Goal: Communication & Community: Answer question/provide support

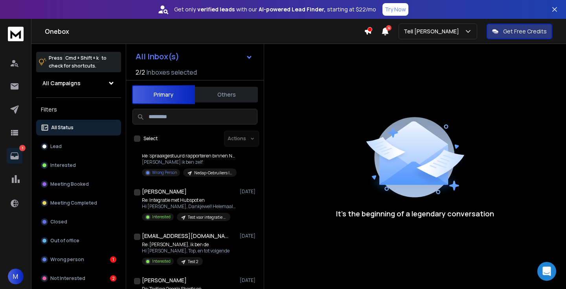
scroll to position [285, 0]
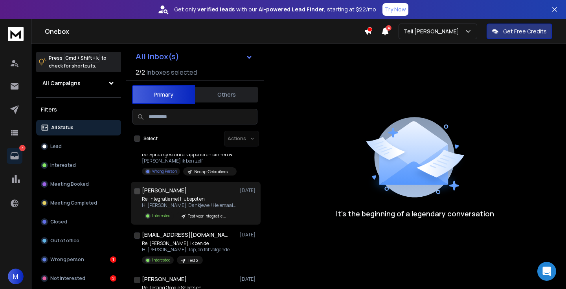
click at [180, 198] on p "Re: Integratie met Hubspot en" at bounding box center [189, 199] width 94 height 6
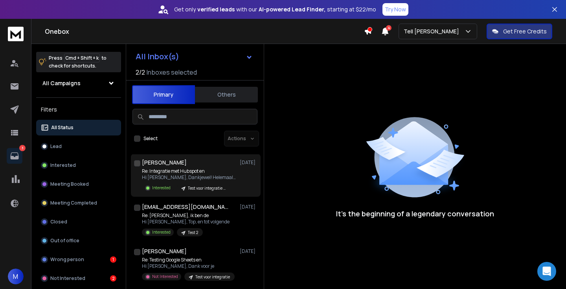
scroll to position [0, 0]
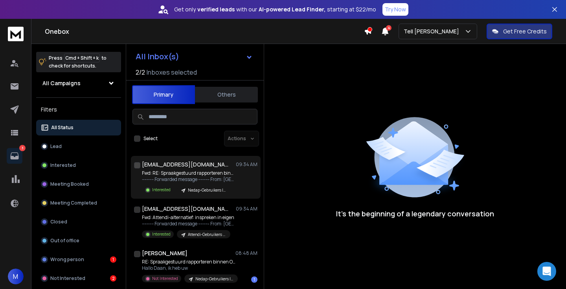
click at [174, 184] on div "Fwd: RE: Spraakgestuurd rapporteren binnen ---------- Forwarded message -------…" at bounding box center [189, 182] width 94 height 24
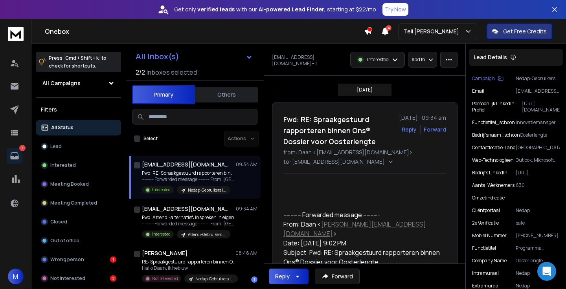
click at [195, 179] on p "---------- Forwarded message --------- From: [GEOGRAPHIC_DATA]" at bounding box center [189, 179] width 94 height 6
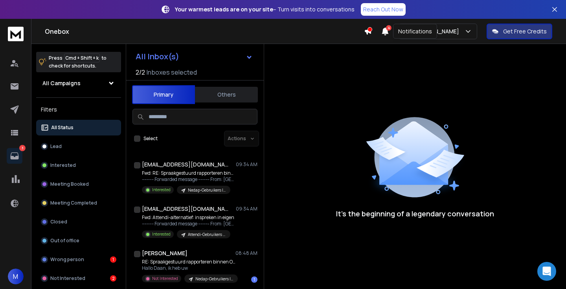
click at [389, 29] on span "4" at bounding box center [389, 28] width 6 height 6
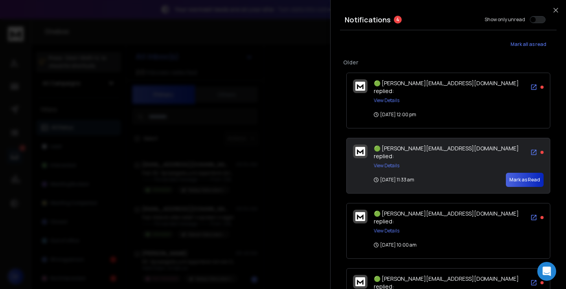
scroll to position [32, 0]
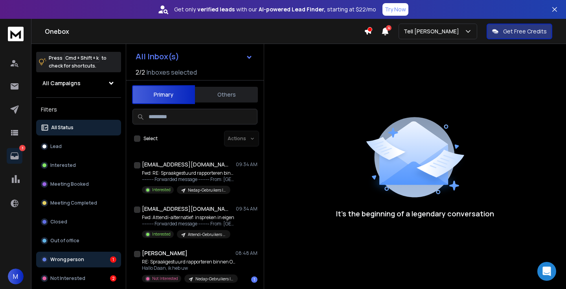
click at [77, 260] on p "Wrong person" at bounding box center [67, 260] width 34 height 6
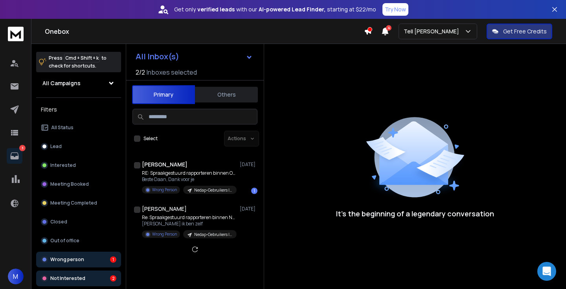
click at [77, 273] on button "Not Interested 2" at bounding box center [78, 279] width 85 height 16
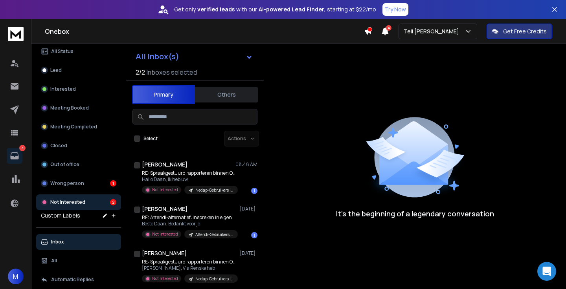
scroll to position [92, 0]
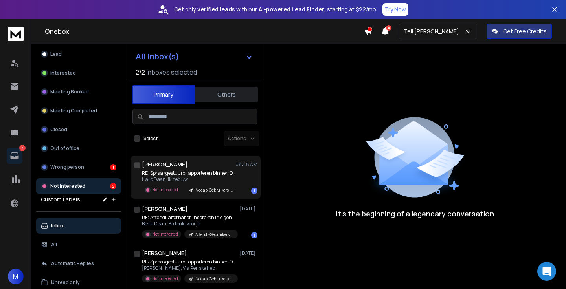
click at [199, 175] on p "RE: Spraakgestuurd rapporteren binnen Ons®" at bounding box center [189, 173] width 94 height 6
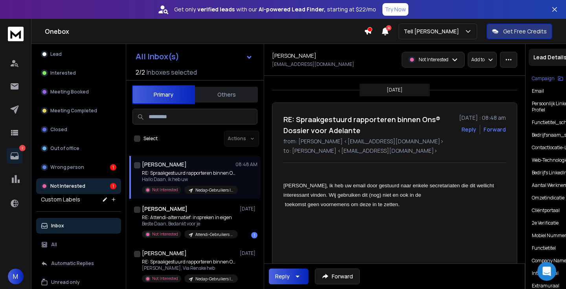
click at [378, 199] on p "[PERSON_NAME], ik heb uw email door gestuurd naar enkele secretariaten die dit …" at bounding box center [391, 194] width 216 height 28
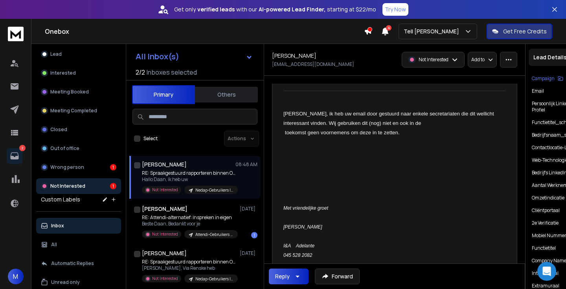
scroll to position [73, 0]
click at [197, 175] on p "RE: Spraakgestuurd rapporteren binnen Ons®" at bounding box center [189, 173] width 94 height 6
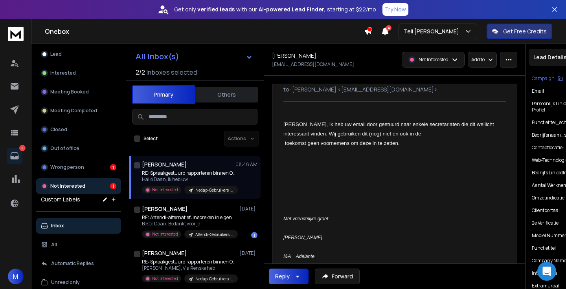
scroll to position [73, 0]
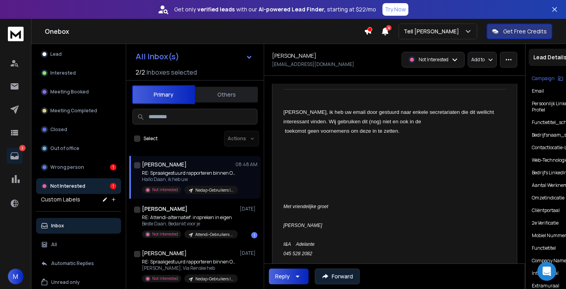
click at [331, 274] on button "Forward" at bounding box center [337, 277] width 45 height 16
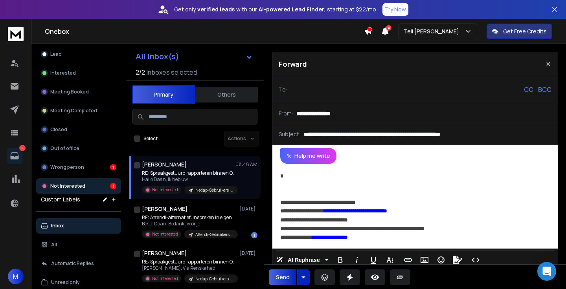
click at [309, 90] on input at bounding box center [317, 90] width 55 height 14
type input "**********"
click at [283, 279] on button "Send" at bounding box center [283, 278] width 28 height 16
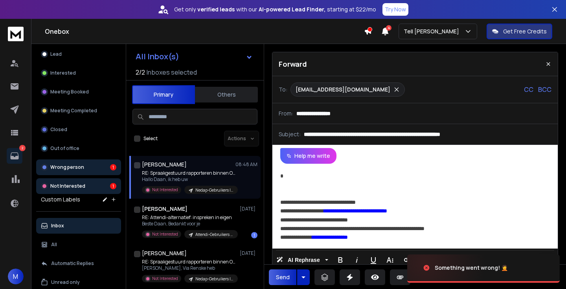
click at [71, 164] on p "Wrong person" at bounding box center [67, 167] width 34 height 6
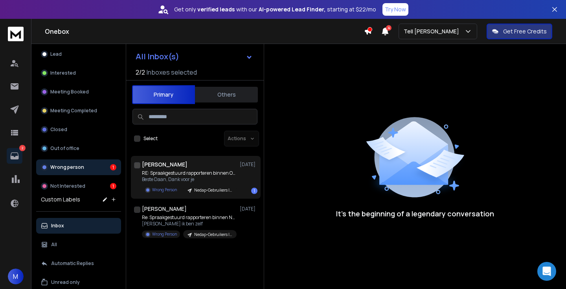
click at [206, 182] on p "Beste Daan, Dank voor je" at bounding box center [189, 179] width 94 height 6
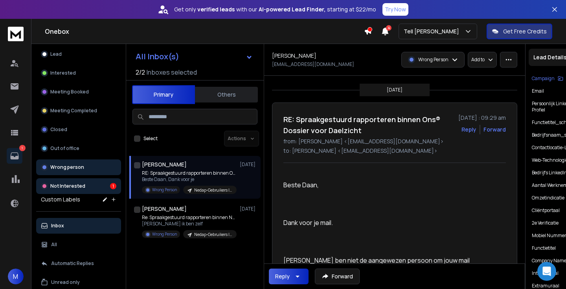
click at [86, 186] on button "Not Interested 1" at bounding box center [78, 186] width 85 height 16
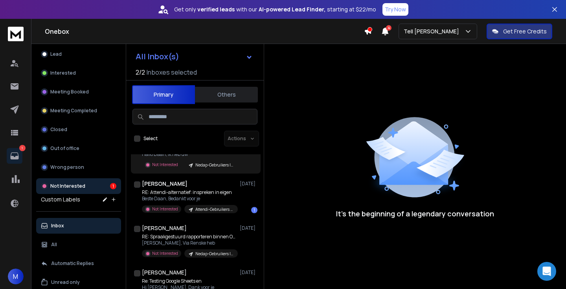
scroll to position [28, 0]
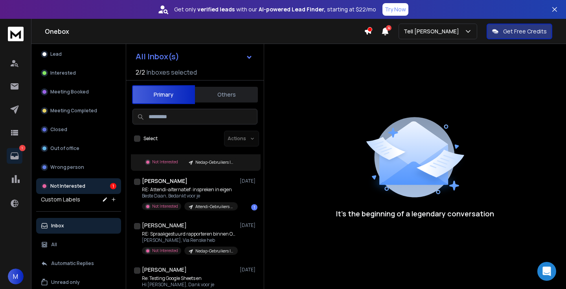
click at [191, 184] on div "[PERSON_NAME] [DATE]" at bounding box center [200, 181] width 116 height 8
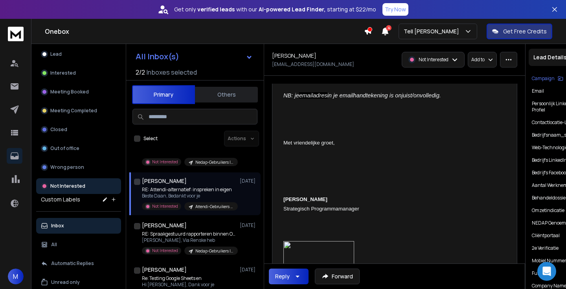
scroll to position [247, 0]
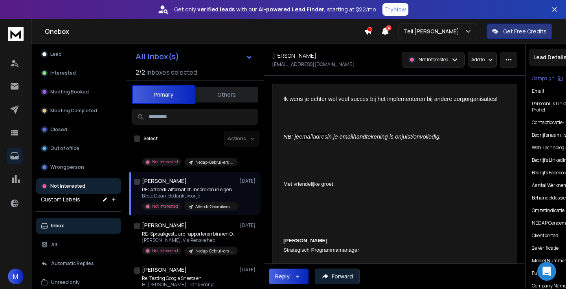
click at [332, 277] on button "Forward" at bounding box center [337, 277] width 45 height 16
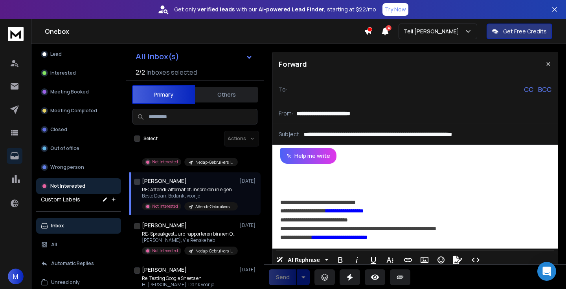
click at [340, 97] on div "To: CC BCC" at bounding box center [414, 89] width 285 height 27
click at [343, 90] on input at bounding box center [317, 90] width 55 height 14
type input "**********"
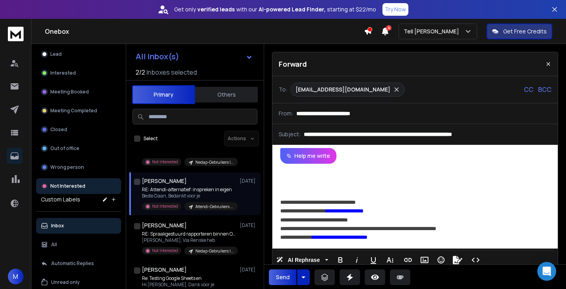
click at [279, 281] on button "Send" at bounding box center [283, 278] width 28 height 16
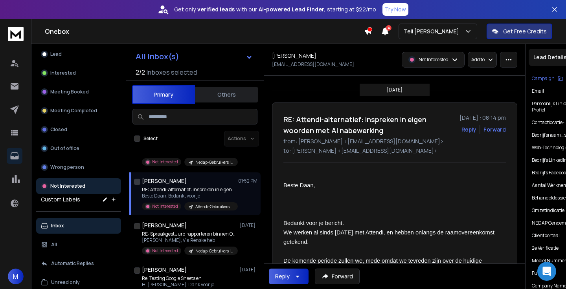
click at [395, 229] on p "Bedankt voor je bericht. We werken al sinds [DATE] met [PERSON_NAME], en hebben…" at bounding box center [391, 232] width 216 height 28
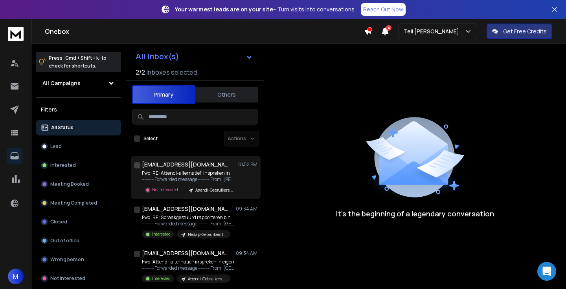
click at [188, 180] on p "---------- Forwarded message --------- From: Rick" at bounding box center [189, 179] width 94 height 6
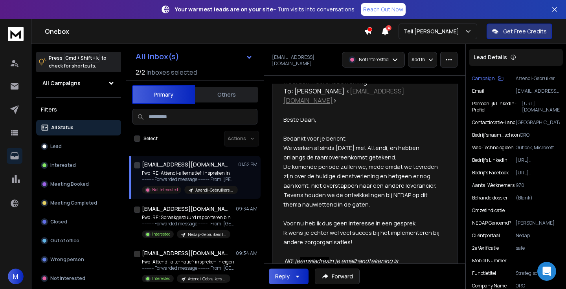
scroll to position [174, 0]
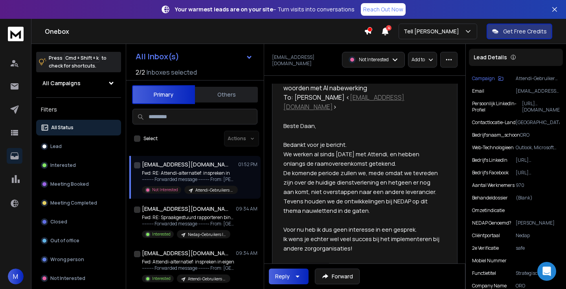
click at [332, 215] on div at bounding box center [361, 219] width 156 height 9
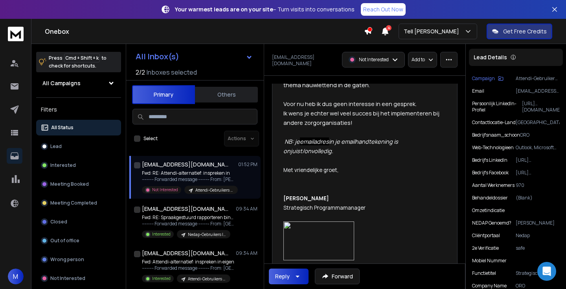
scroll to position [0, 0]
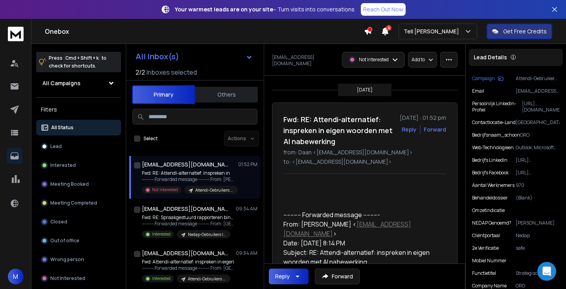
click at [202, 172] on p "Fwd: RE: Attendi-alternatief: inspreken in" at bounding box center [189, 173] width 94 height 6
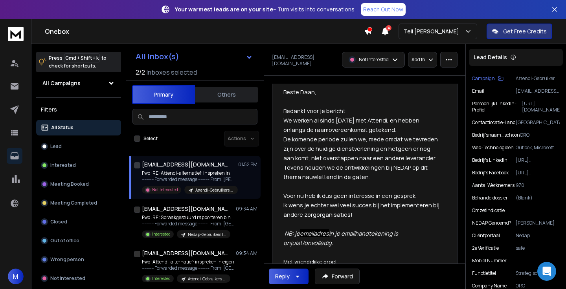
scroll to position [204, 0]
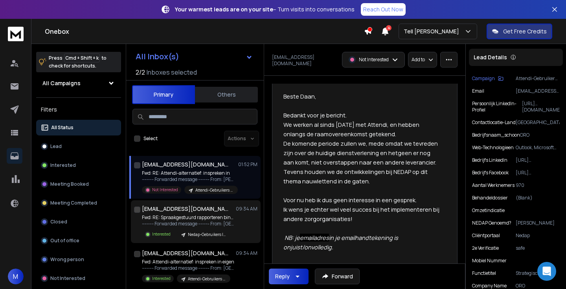
click at [175, 212] on h1 "[EMAIL_ADDRESS][DOMAIN_NAME] +1" at bounding box center [185, 209] width 86 height 8
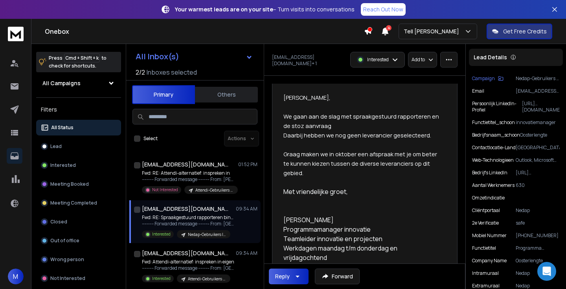
scroll to position [0, 0]
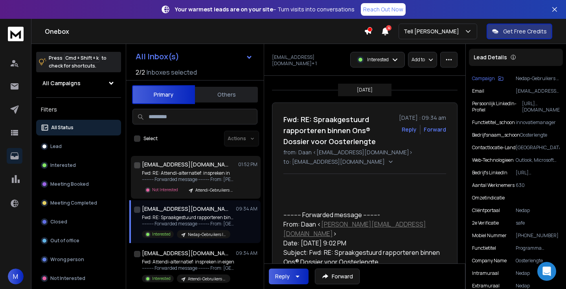
click at [184, 181] on p "---------- Forwarded message --------- From: Rick" at bounding box center [189, 179] width 94 height 6
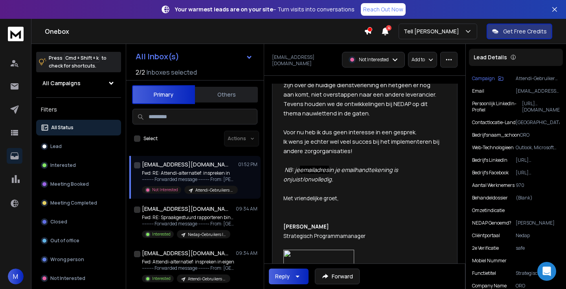
scroll to position [273, 0]
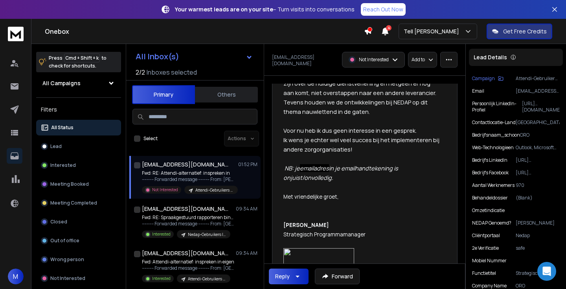
drag, startPoint x: 337, startPoint y: 172, endPoint x: 285, endPoint y: 158, distance: 54.5
click at [285, 158] on div "Ik wens je echter wel veel succes bij het implementeren bij andere zorgorganisa…" at bounding box center [361, 158] width 156 height 47
copy em "NB: je emailadres in je emailhandtekening is onjuist/onvolledig."
click at [373, 192] on div "Met vriendelijke groet," at bounding box center [361, 196] width 156 height 9
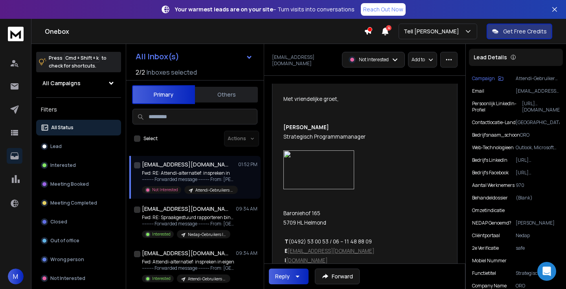
scroll to position [388, 0]
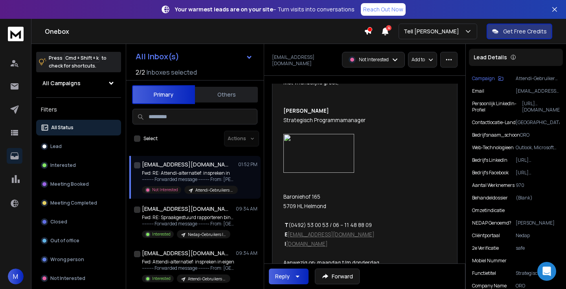
click at [379, 210] on div "Baroniehof 165 5709 HL Helmond T (0492) 53 00 53 / 06 – 11 48 88 09 E rhoevenaa…" at bounding box center [361, 229] width 156 height 75
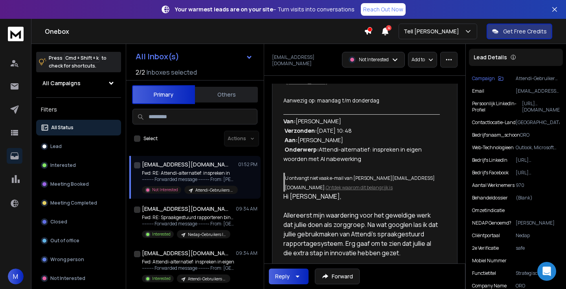
scroll to position [549, 0]
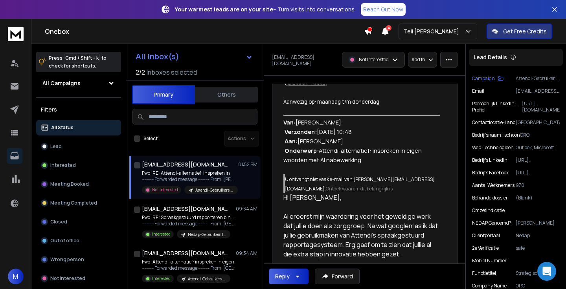
click at [326, 118] on span "Daan Loene Verzonden: vrijdag 12 september 2025 10:48 Aan: Rick Hoevenaars Onde…" at bounding box center [353, 141] width 140 height 46
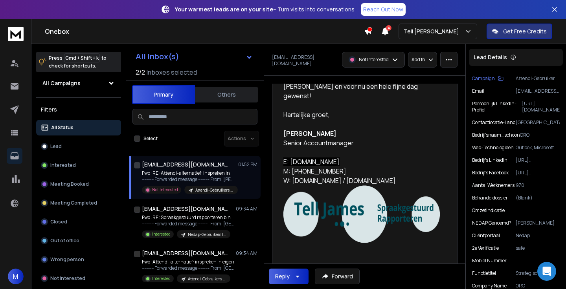
scroll to position [937, 0]
